Goal: Information Seeking & Learning: Check status

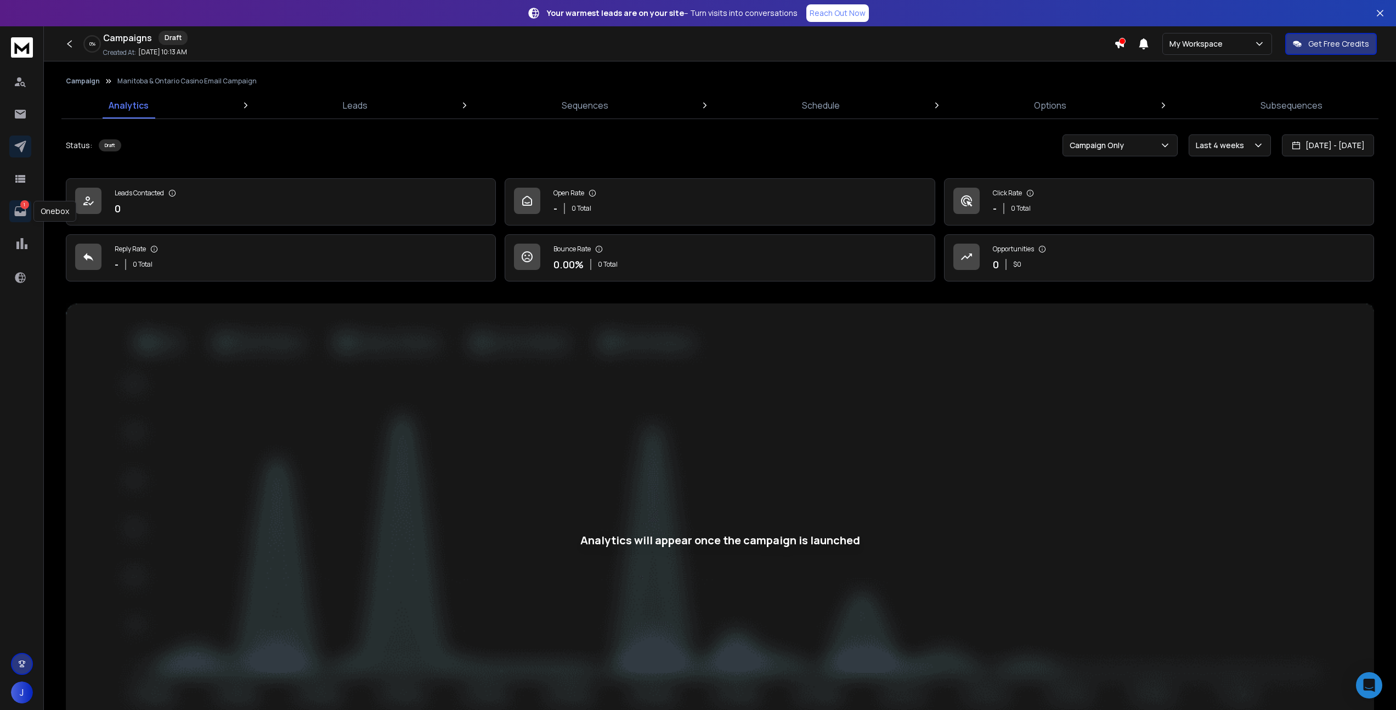
click at [18, 205] on icon at bounding box center [20, 211] width 13 height 13
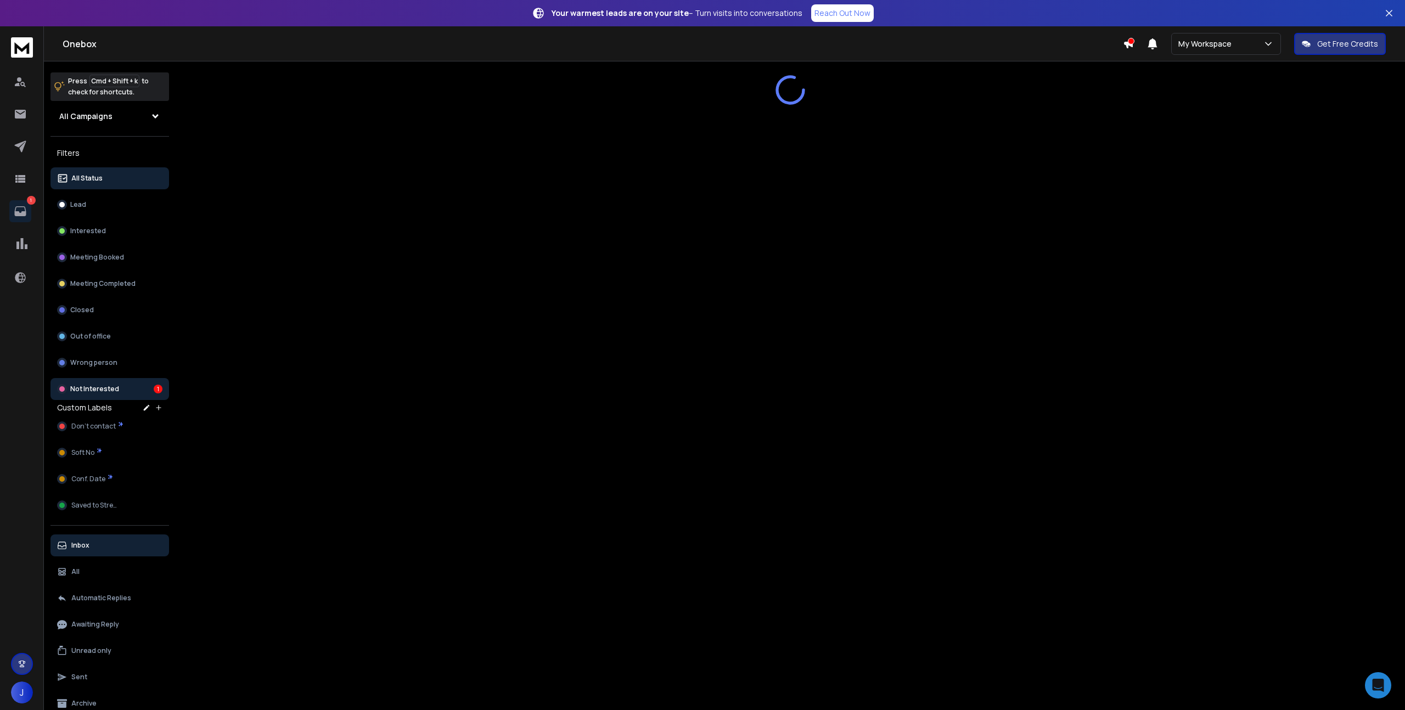
click at [98, 390] on p "Not Interested" at bounding box center [94, 389] width 49 height 9
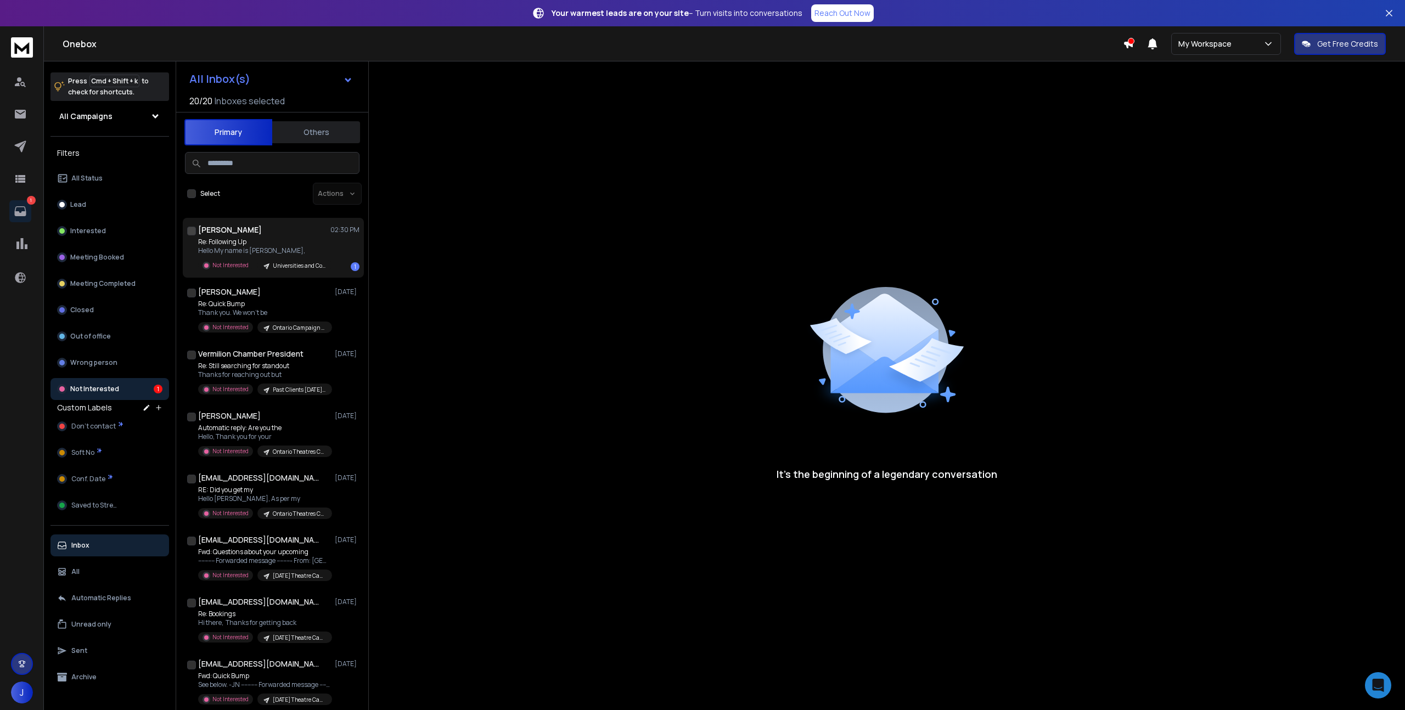
click at [310, 250] on p "Hello My name is [PERSON_NAME]," at bounding box center [264, 250] width 132 height 9
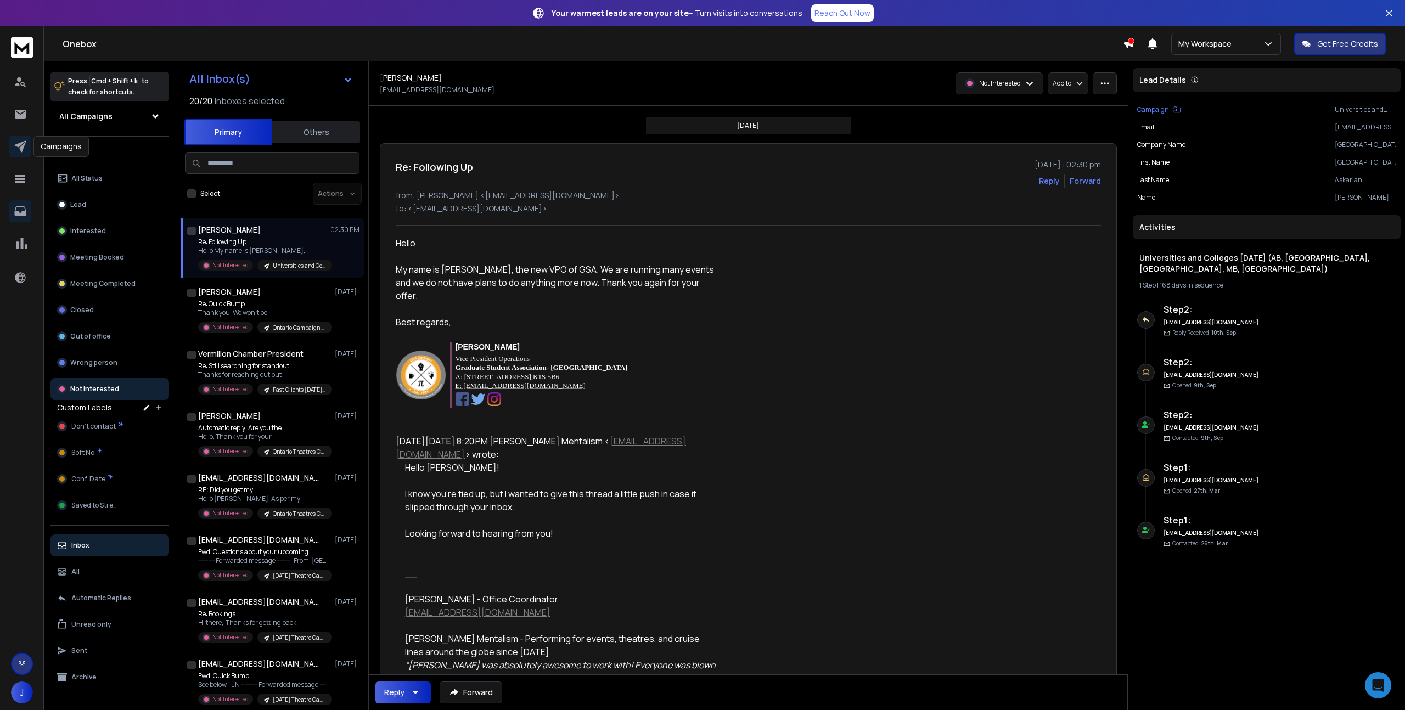
click at [19, 143] on icon at bounding box center [20, 146] width 13 height 13
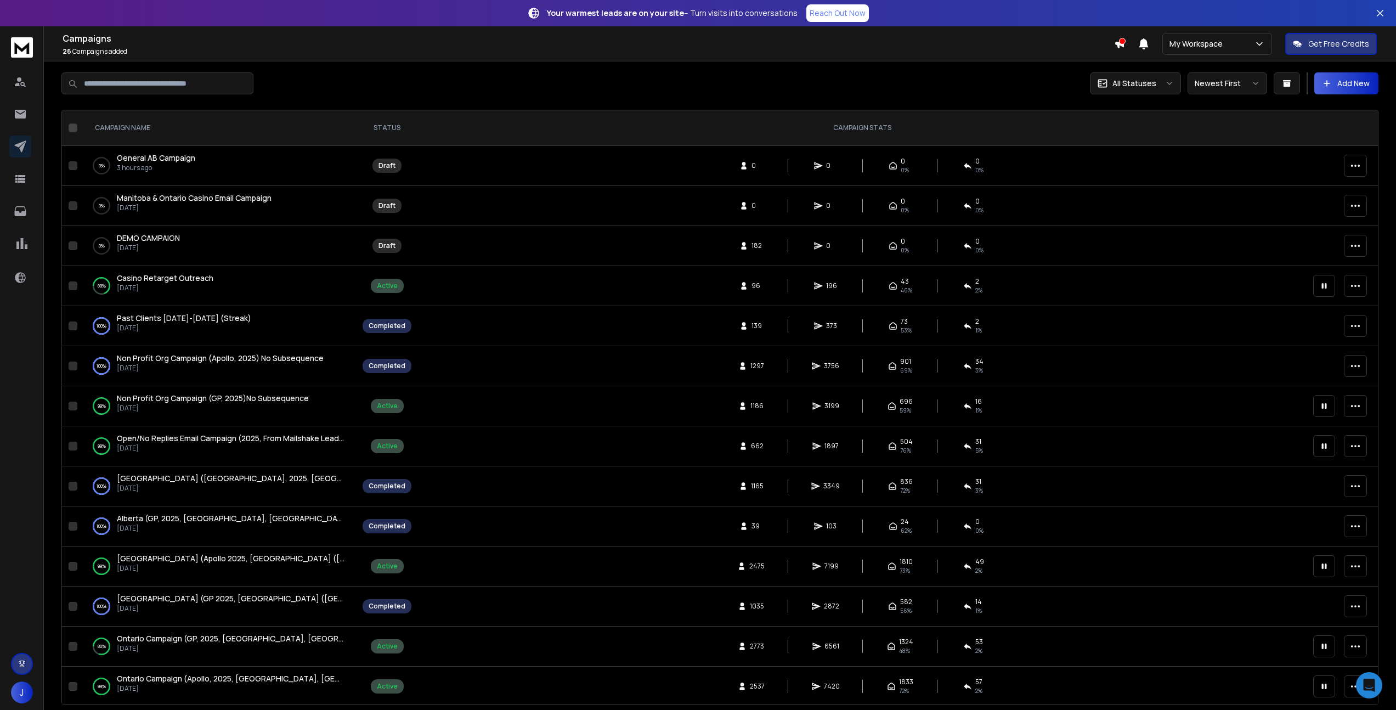
scroll to position [7, 0]
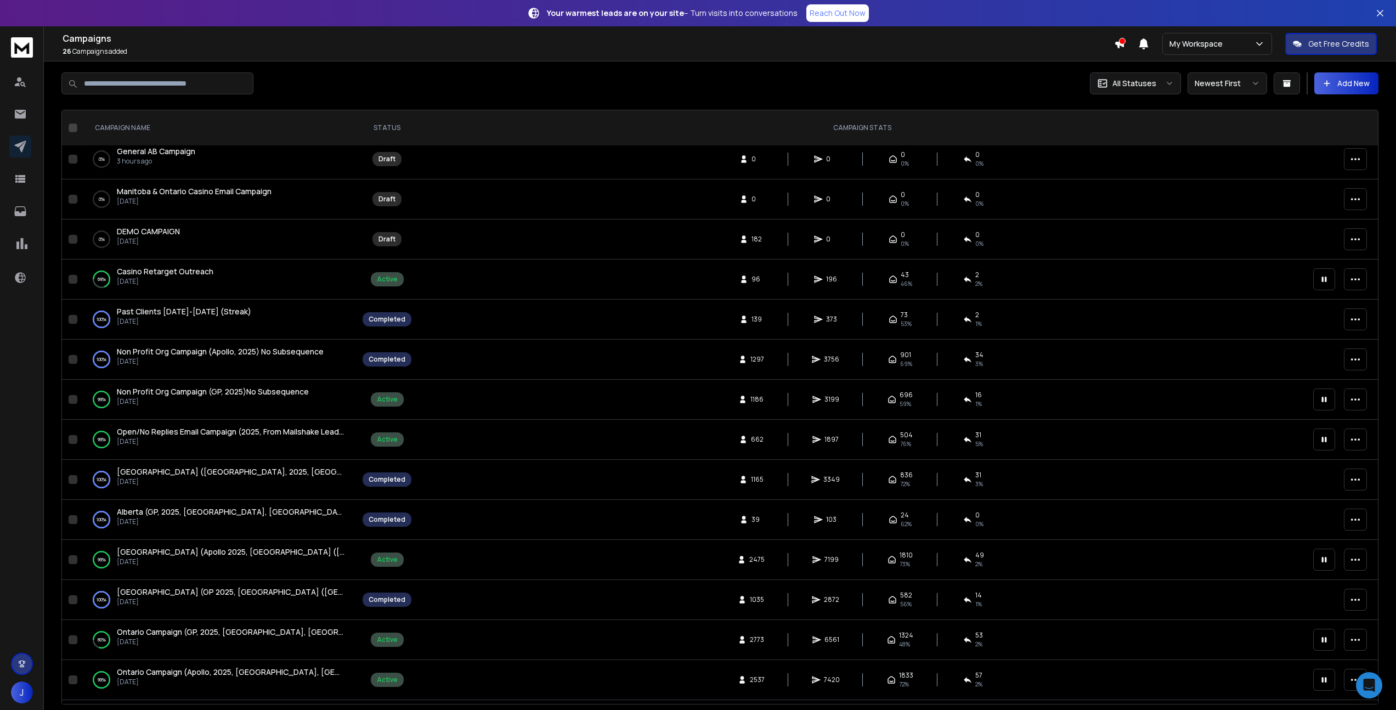
click at [275, 430] on span "Open/No Replies Email Campaign (2025, From Mailshake Leads)" at bounding box center [232, 431] width 230 height 10
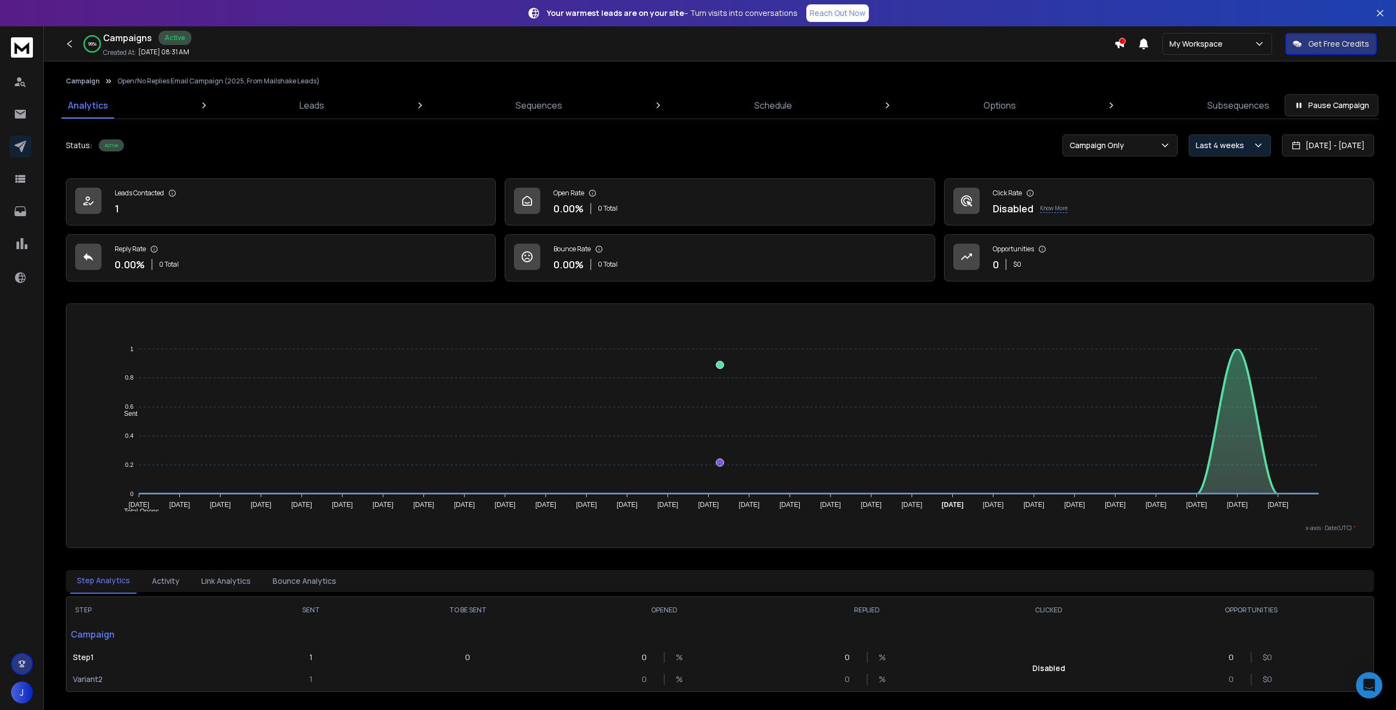
click at [1196, 147] on p "Last 4 weeks" at bounding box center [1222, 145] width 53 height 11
click at [1199, 270] on div "Last 6 months" at bounding box center [1197, 273] width 52 height 11
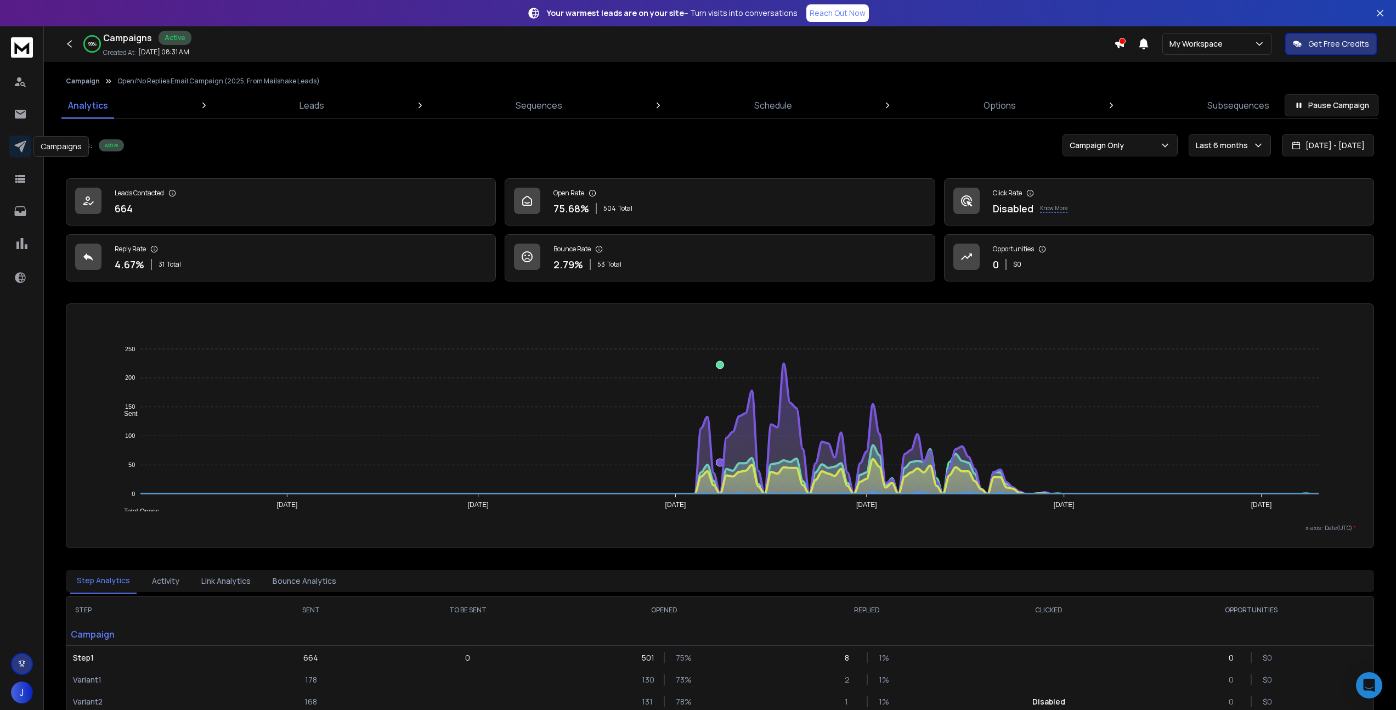
click at [16, 141] on icon at bounding box center [20, 146] width 13 height 13
